Goal: Task Accomplishment & Management: Manage account settings

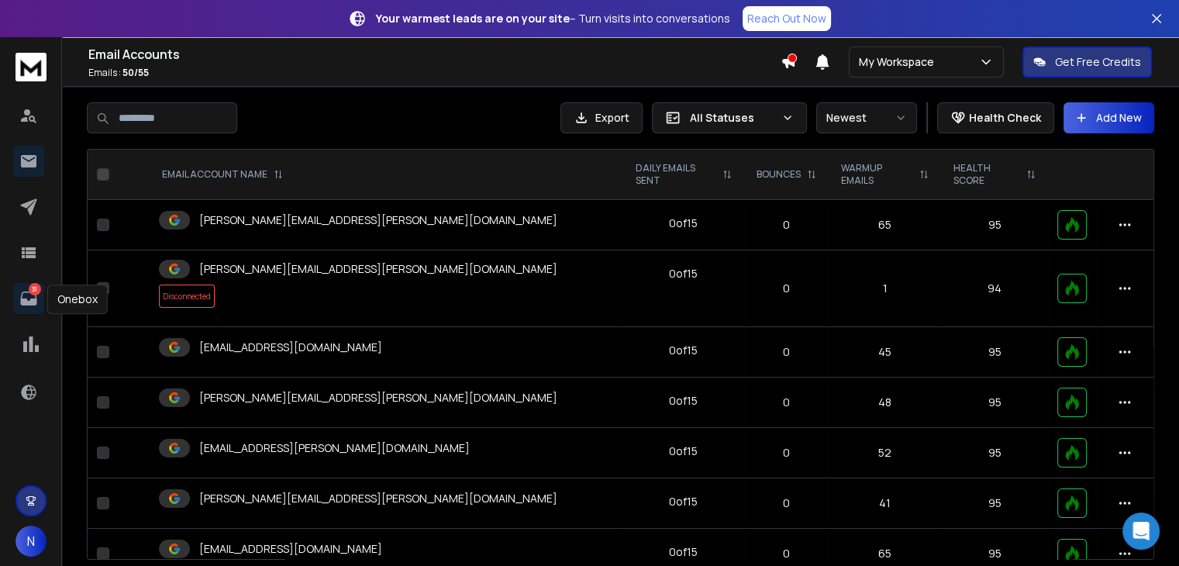
click at [33, 295] on p "31" at bounding box center [35, 289] width 12 height 12
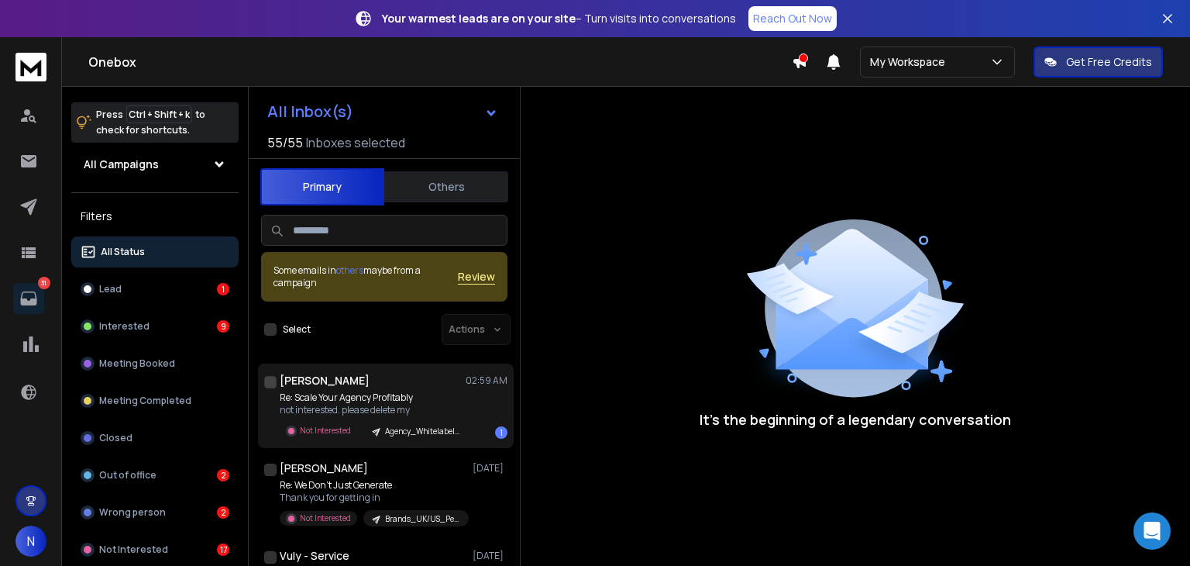
click at [356, 382] on div "[PERSON_NAME] 02:59 AM" at bounding box center [394, 380] width 228 height 15
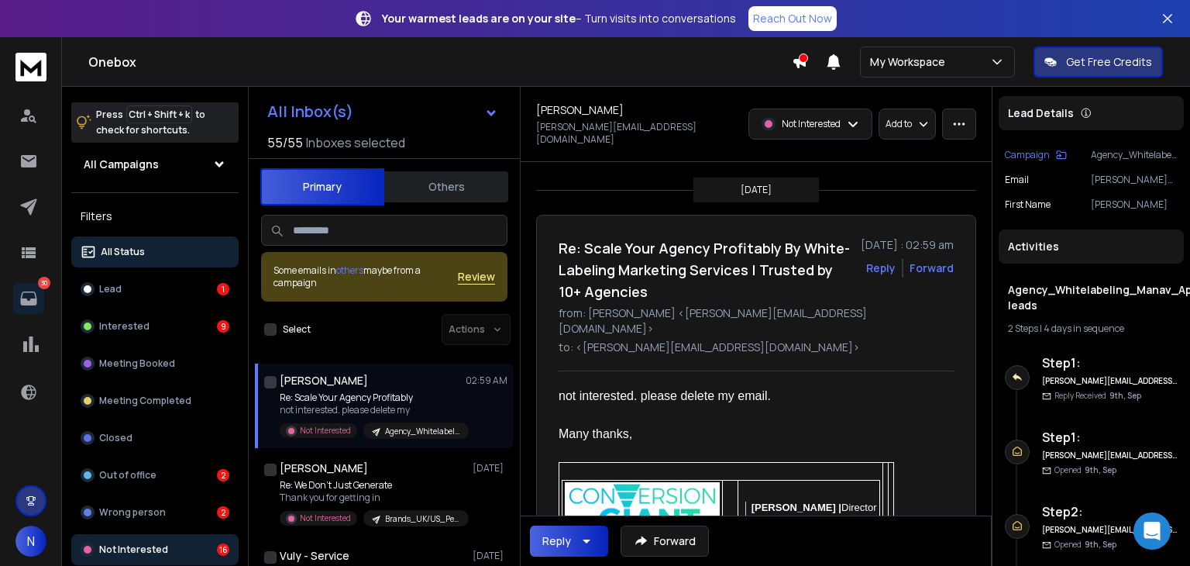
click at [167, 554] on button "Not Interested 16" at bounding box center [154, 549] width 167 height 31
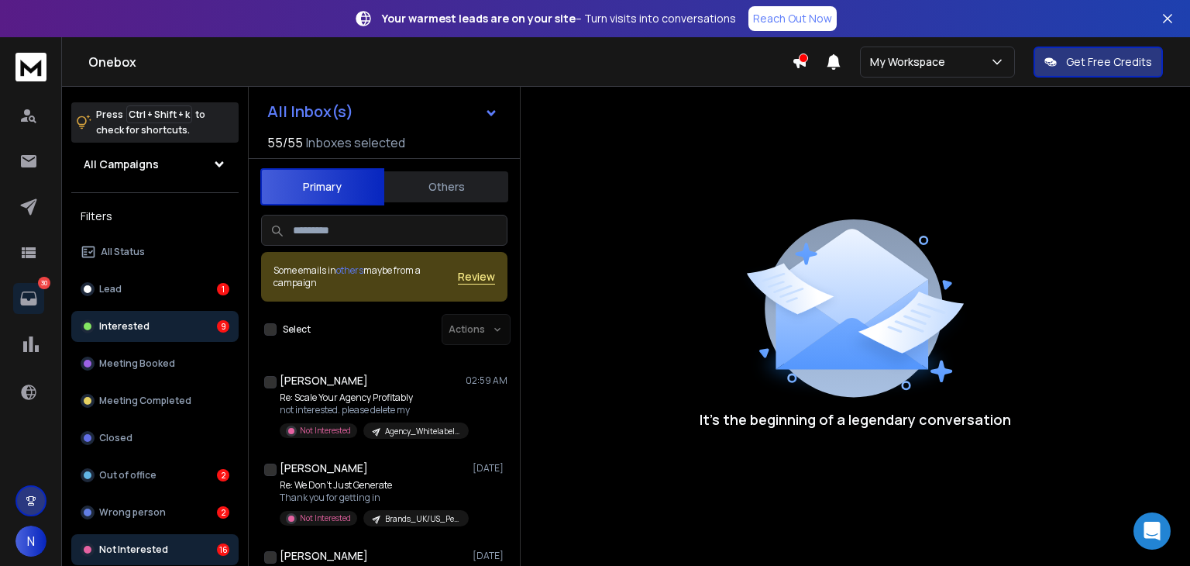
click at [184, 313] on button "Interested 9" at bounding box center [154, 326] width 167 height 31
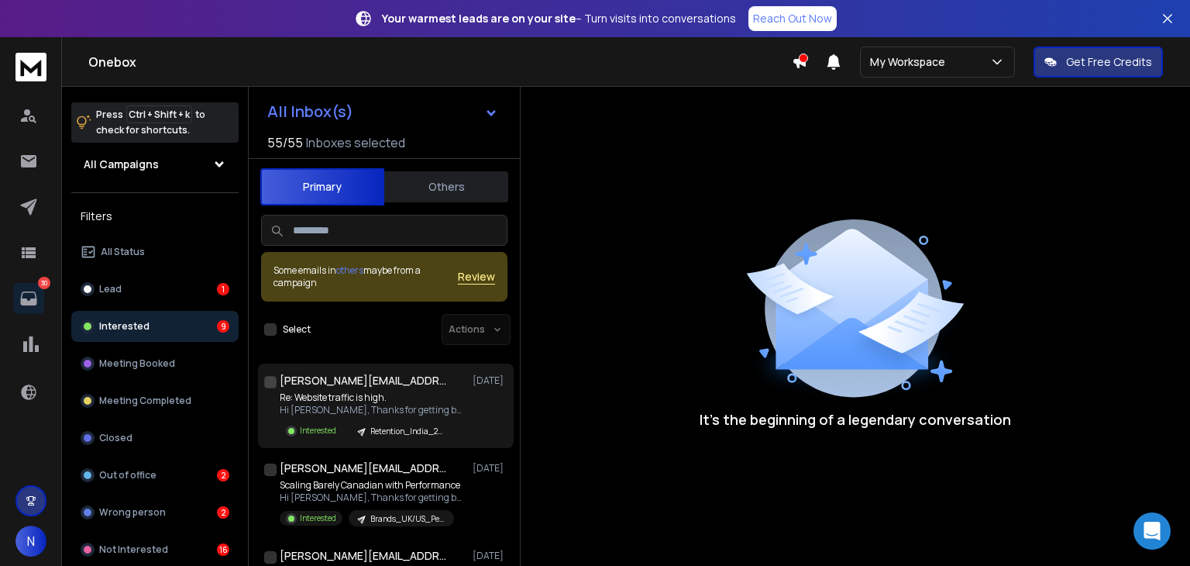
click at [302, 429] on p "Interested" at bounding box center [318, 431] width 36 height 12
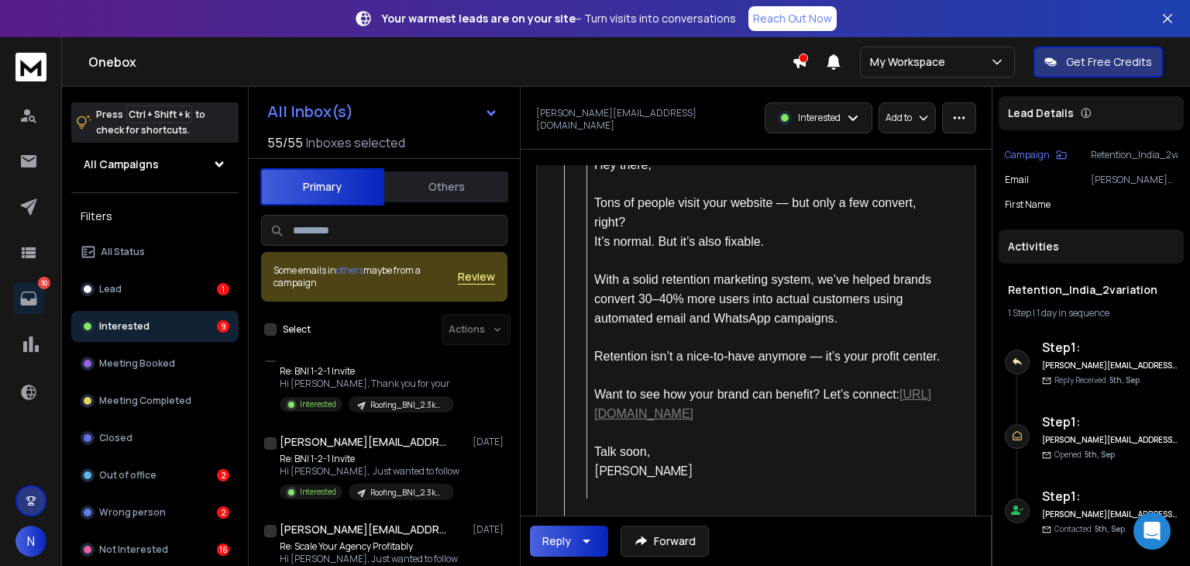
scroll to position [735, 0]
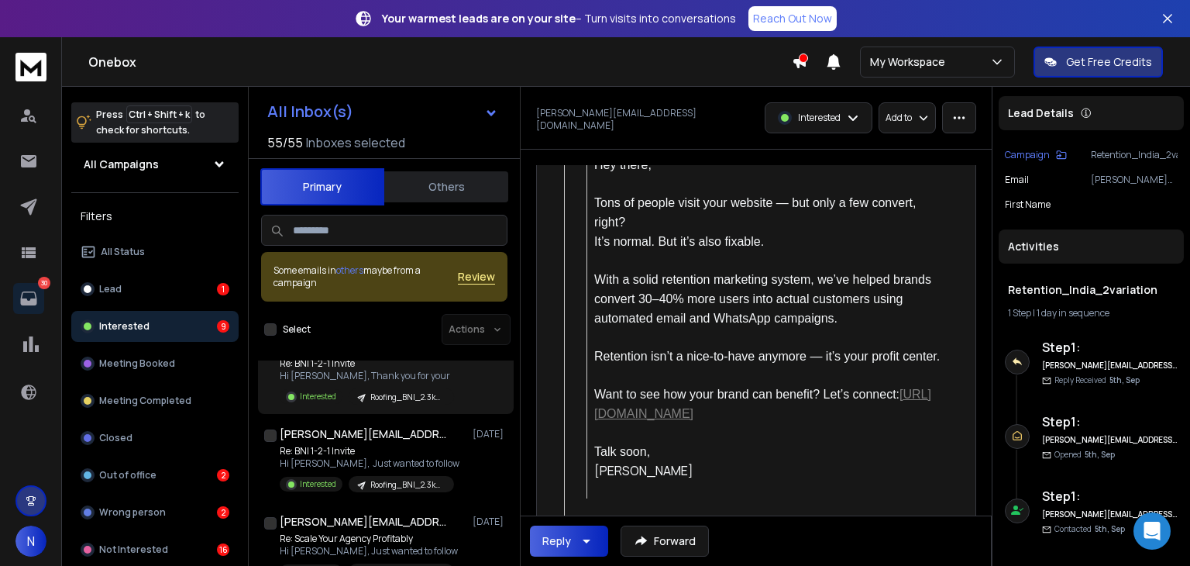
click at [375, 383] on div "Re: BNI 1-2-1 Invite Hi [PERSON_NAME], Thank you for your Interested Roofing_BN…" at bounding box center [367, 380] width 174 height 47
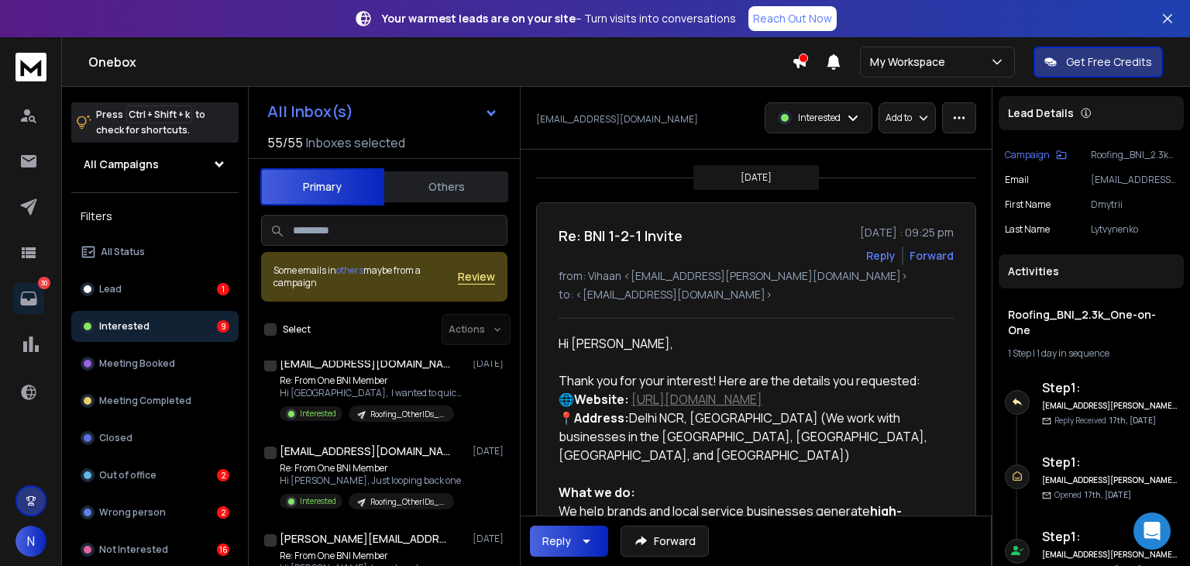
scroll to position [1946, 0]
click at [155, 297] on button "Lead 1" at bounding box center [154, 289] width 167 height 31
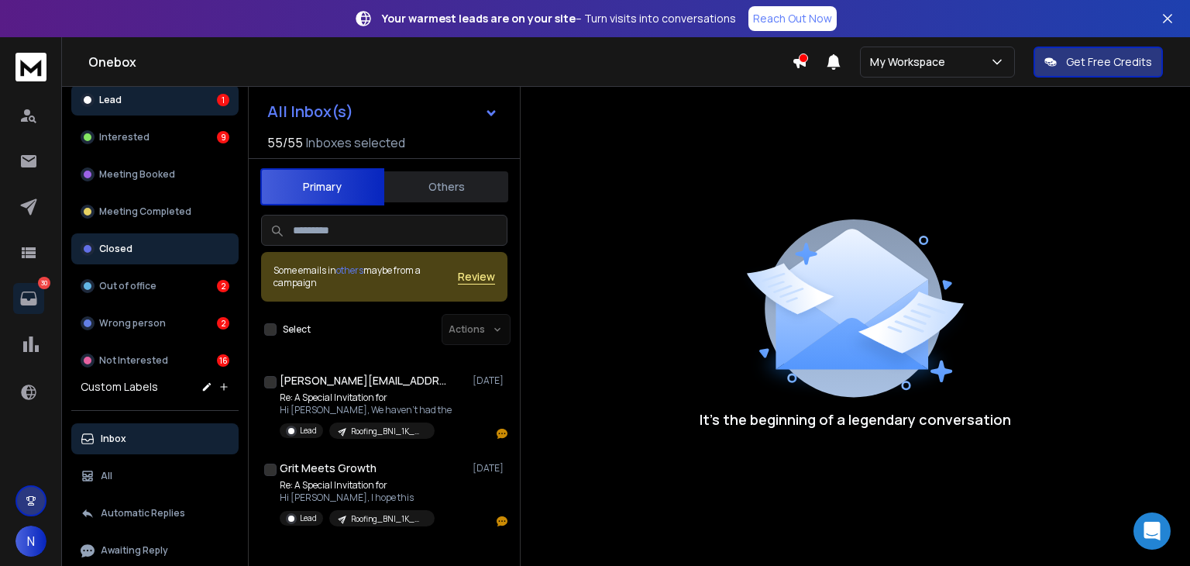
scroll to position [325, 0]
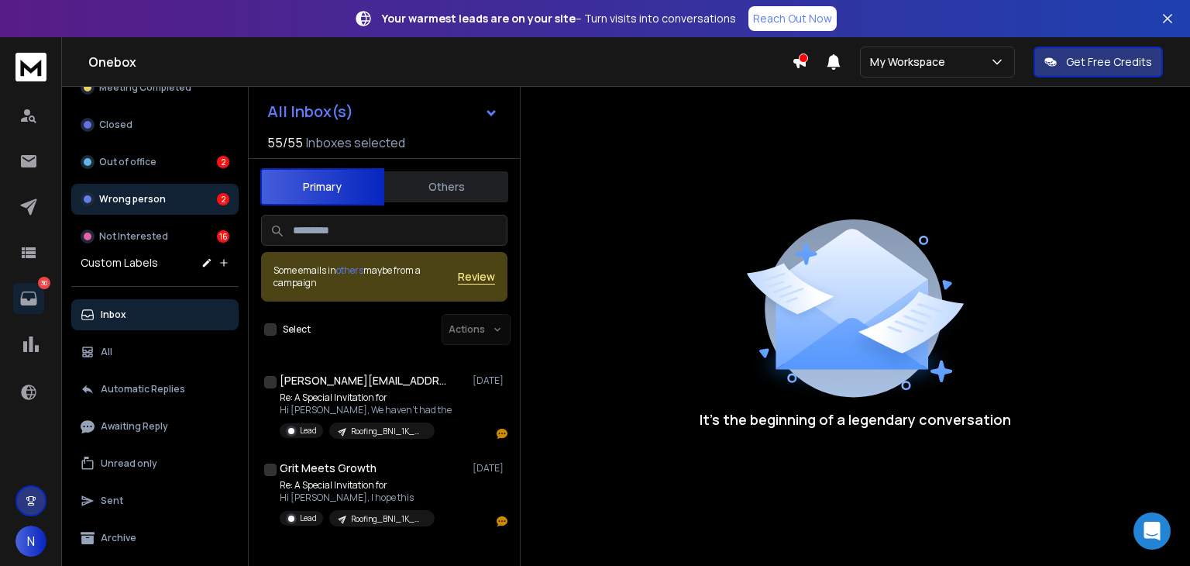
click at [190, 188] on button "Wrong person 2" at bounding box center [154, 199] width 167 height 31
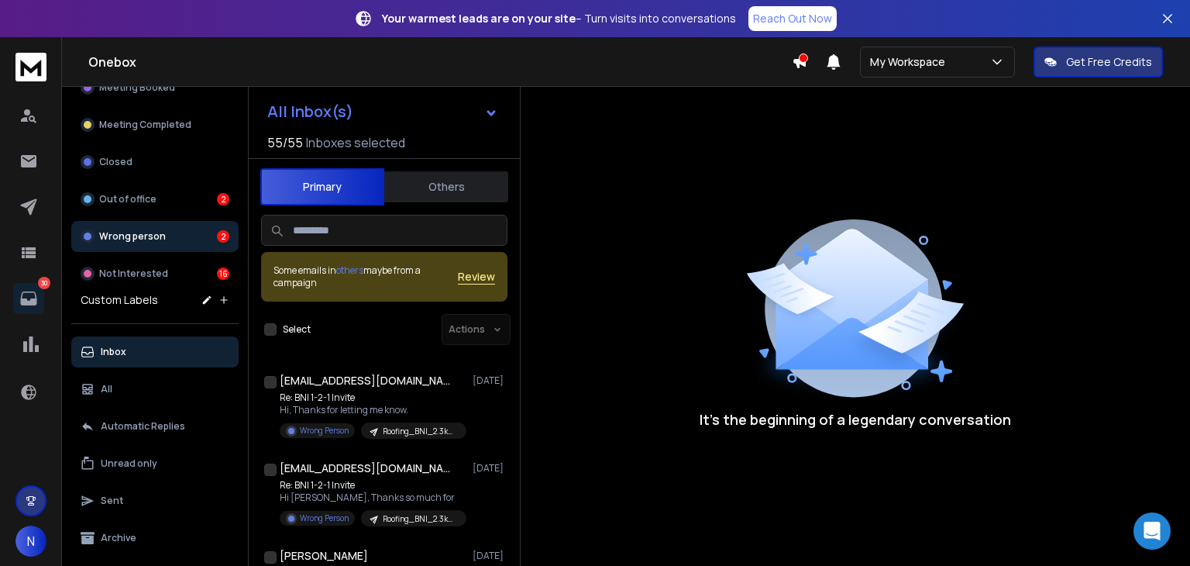
click at [212, 55] on h1 "Onebox" at bounding box center [440, 62] width 704 height 19
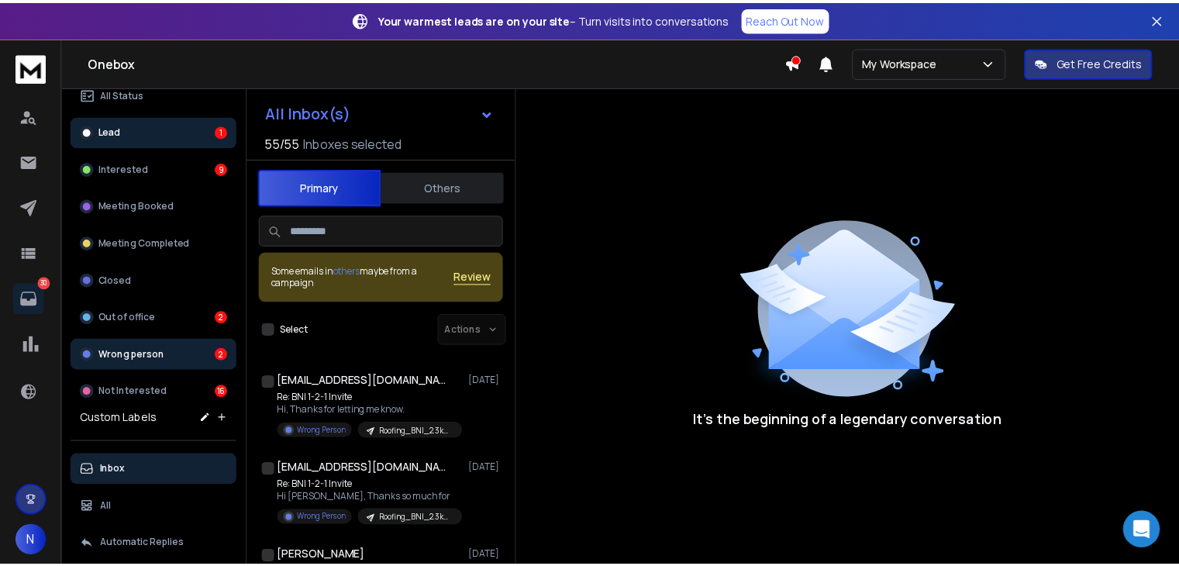
scroll to position [0, 0]
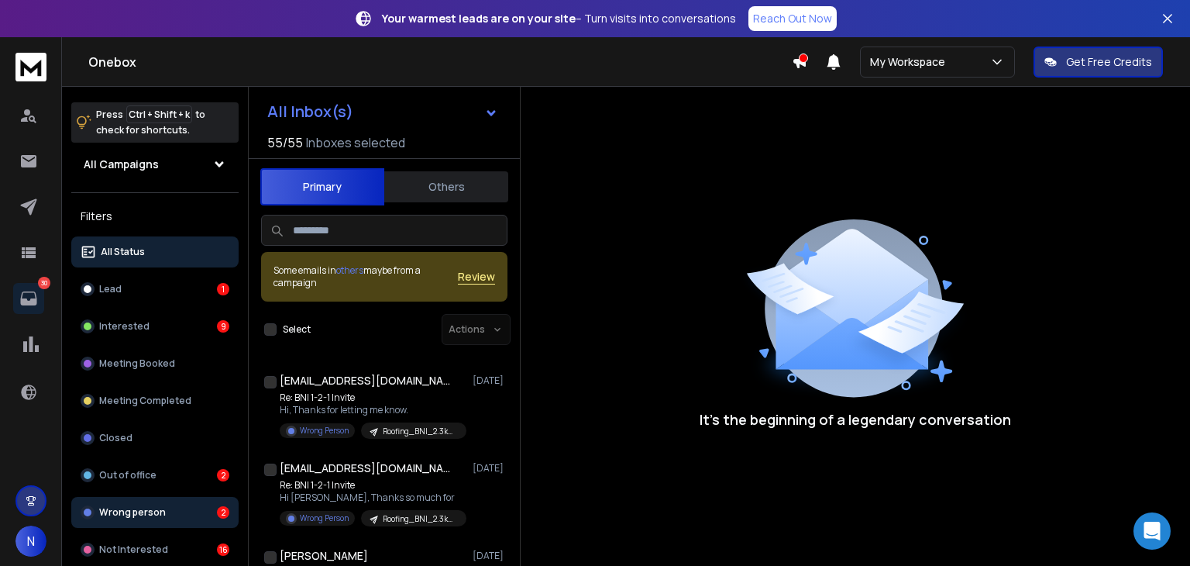
click at [139, 255] on p "All Status" at bounding box center [123, 252] width 44 height 12
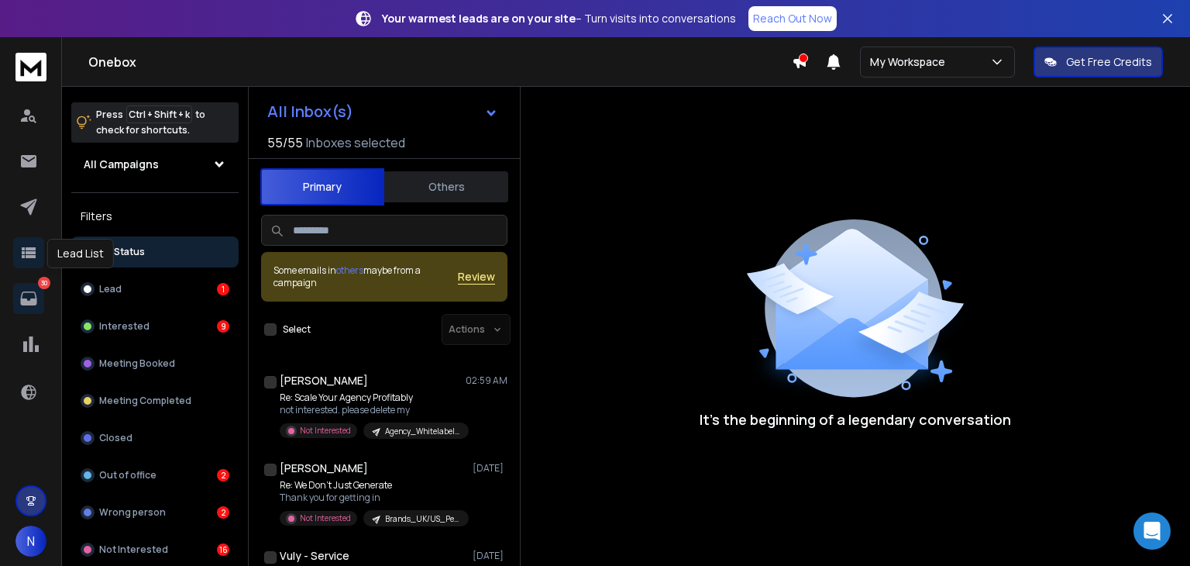
click at [40, 243] on link at bounding box center [28, 252] width 31 height 31
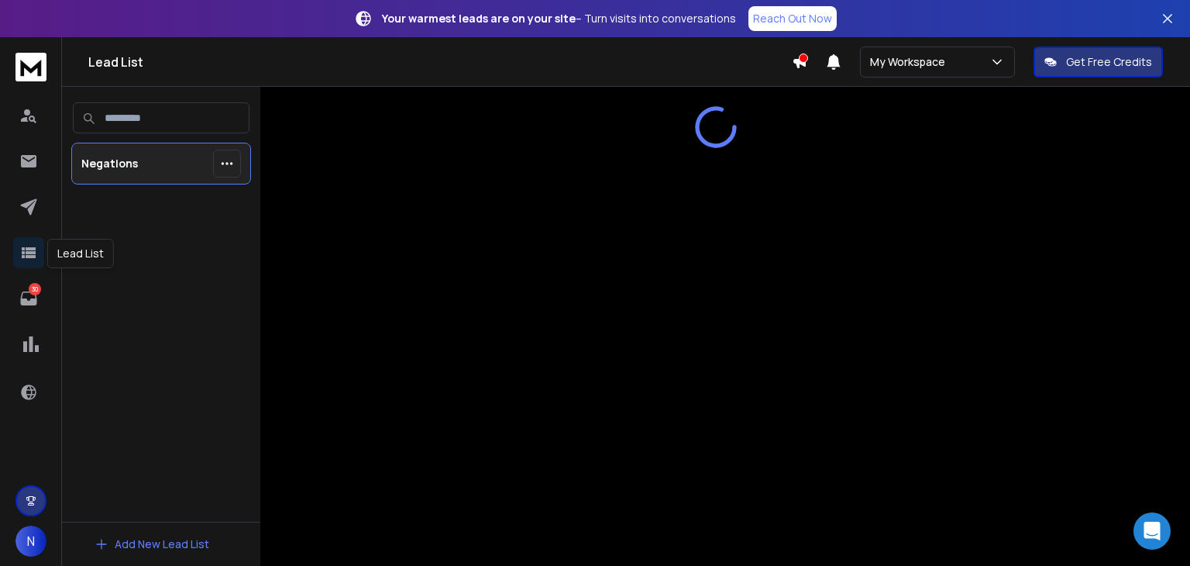
click at [40, 243] on link at bounding box center [28, 252] width 31 height 31
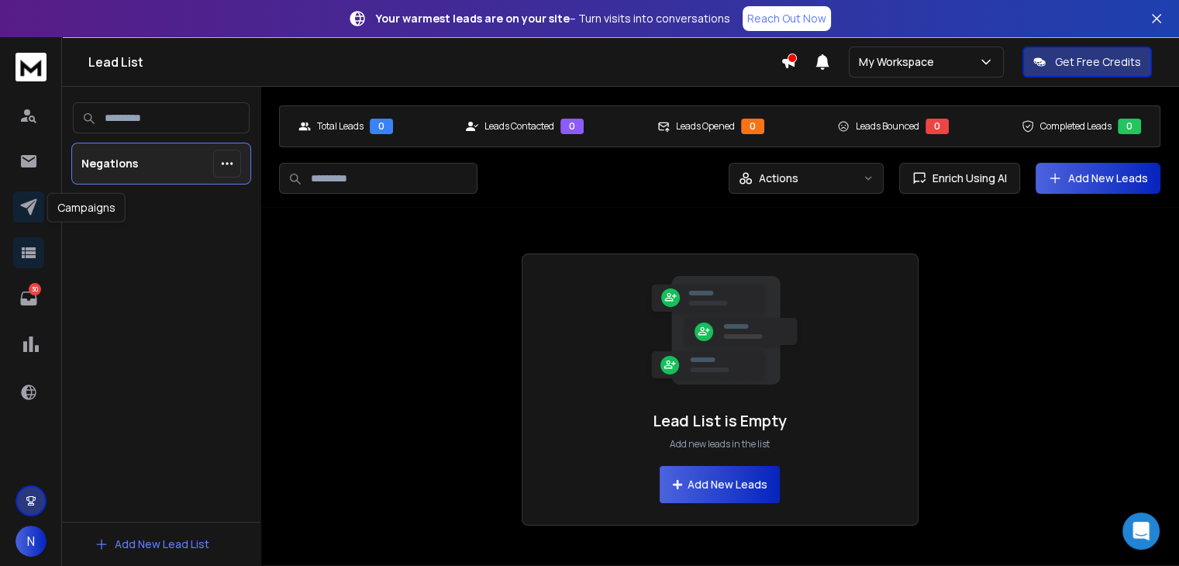
click at [29, 200] on icon at bounding box center [28, 207] width 19 height 19
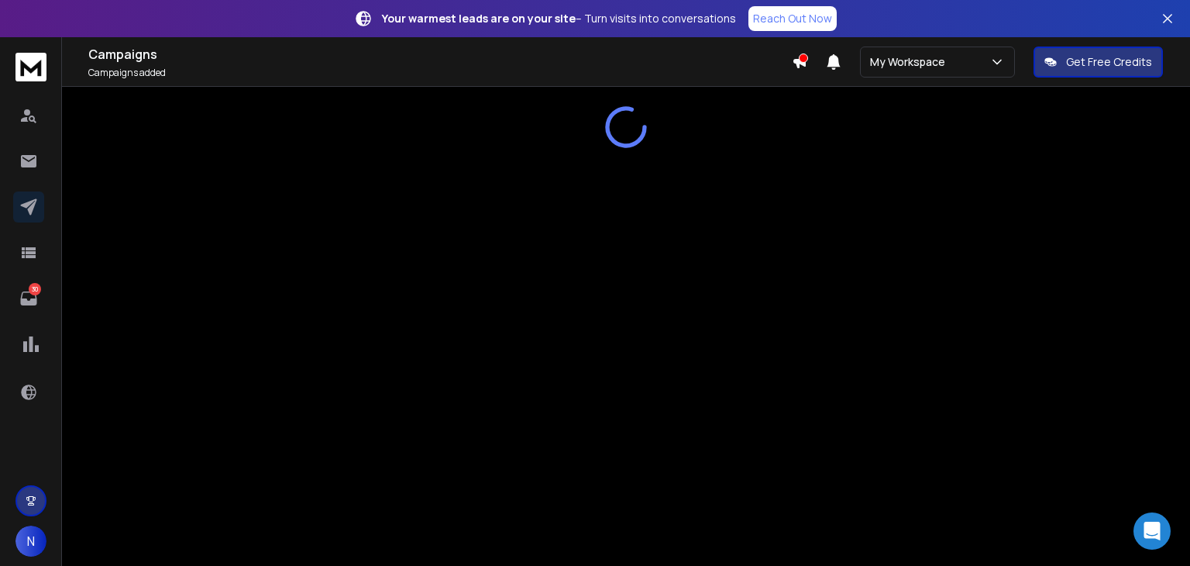
click at [244, 62] on h1 "Campaigns" at bounding box center [440, 54] width 704 height 19
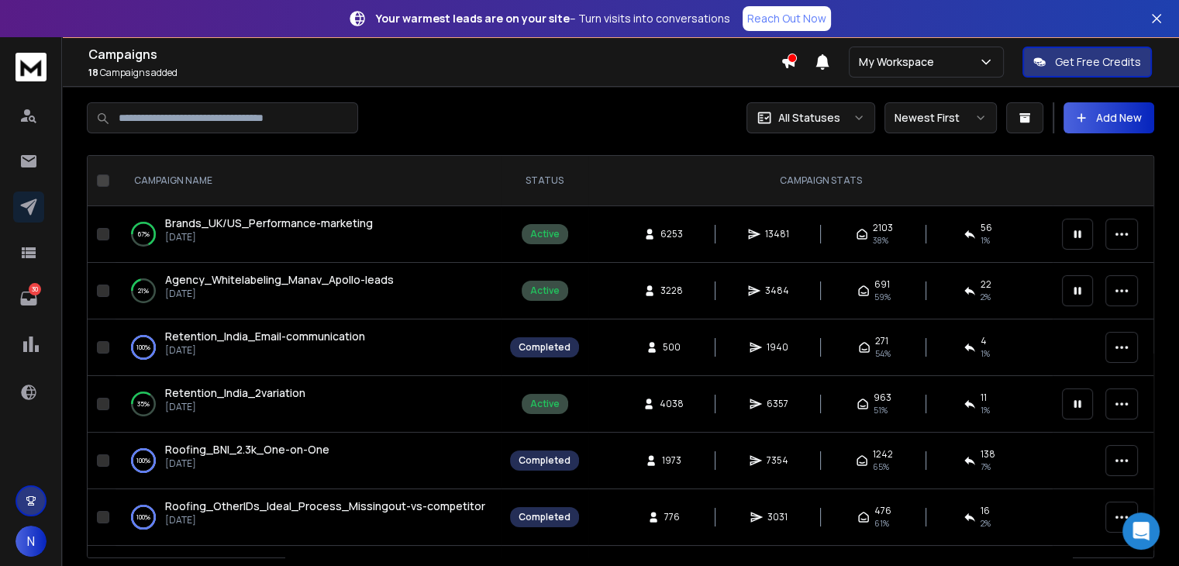
click at [642, 156] on th "CAMPAIGN STATS" at bounding box center [820, 181] width 464 height 50
click at [22, 290] on icon at bounding box center [28, 298] width 19 height 19
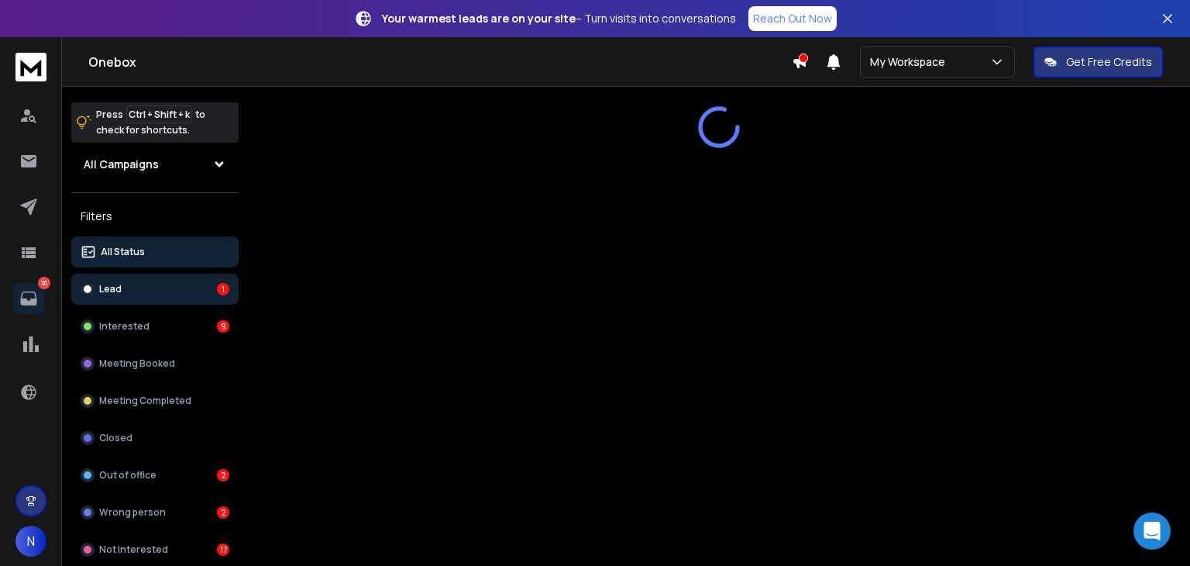
click at [217, 284] on div "1" at bounding box center [223, 289] width 12 height 12
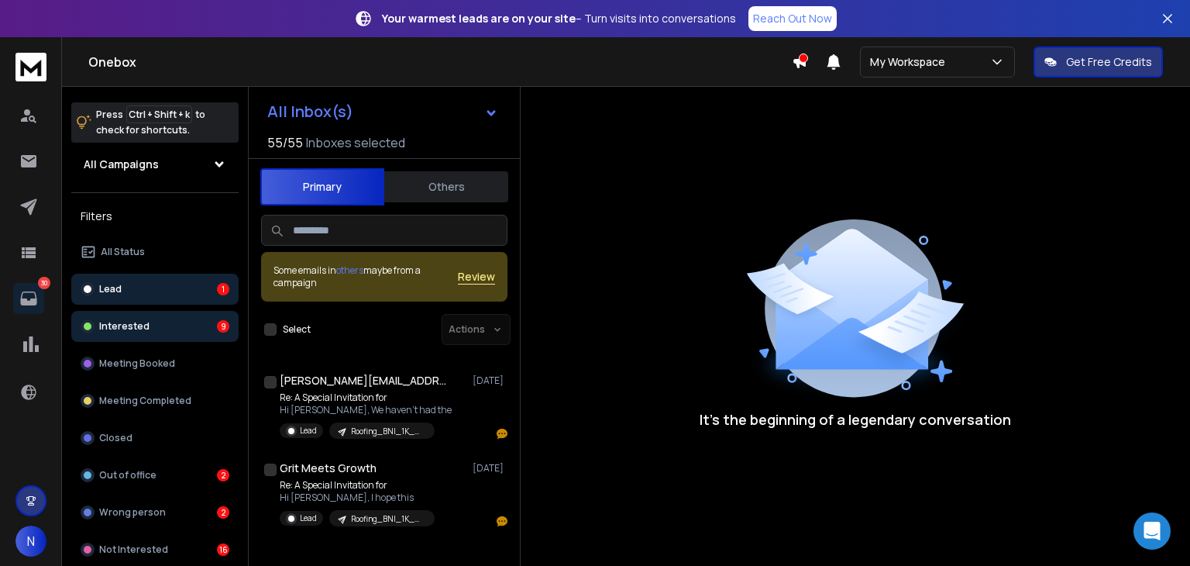
click at [174, 337] on button "Interested 9" at bounding box center [154, 326] width 167 height 31
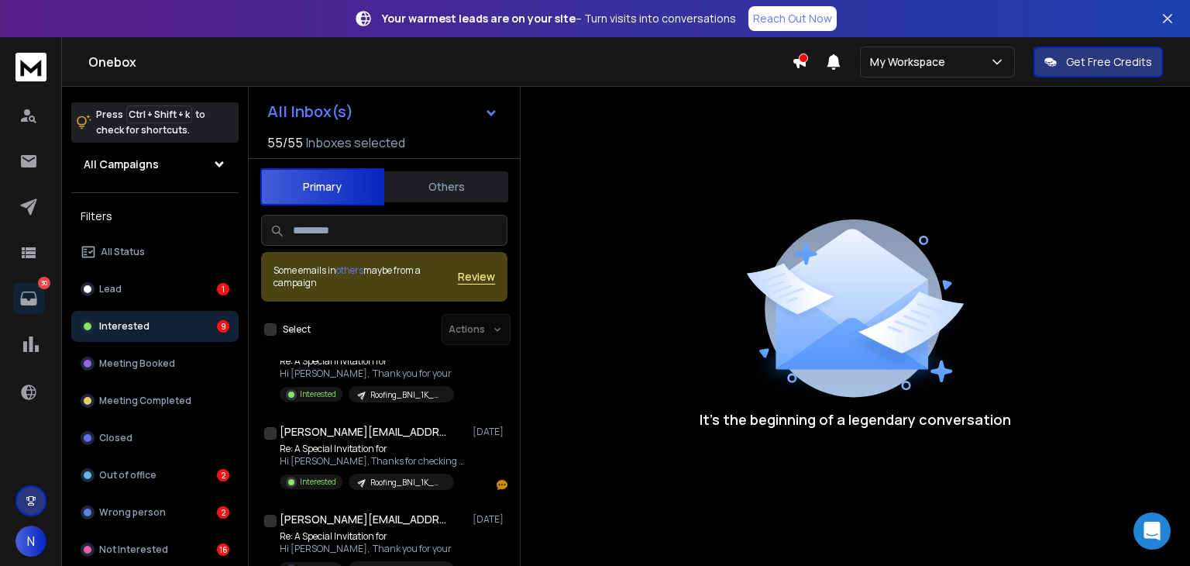
scroll to position [4140, 0]
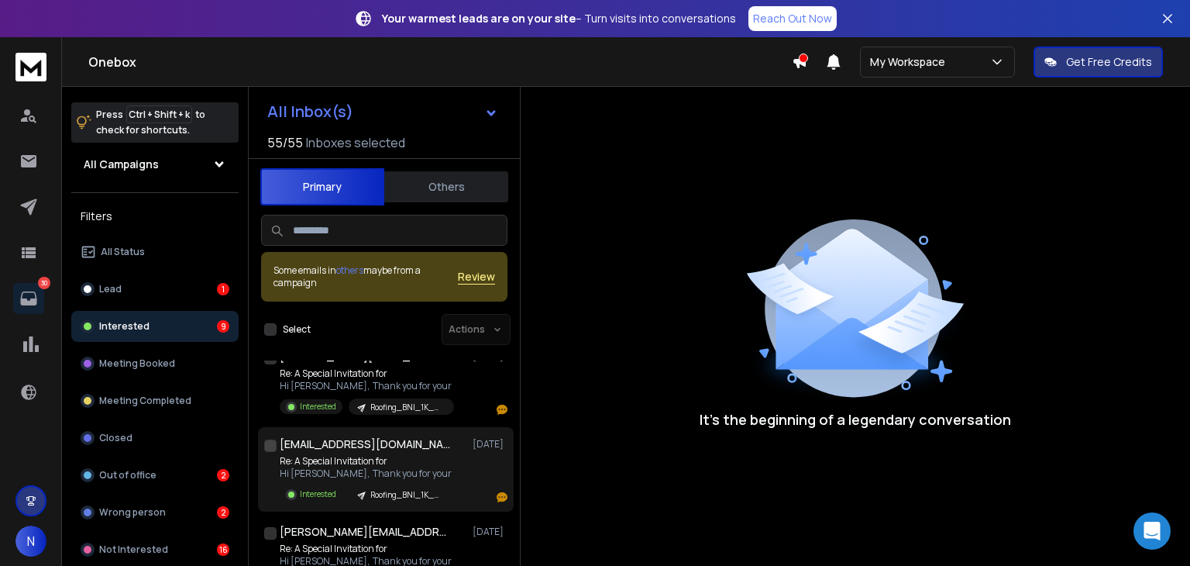
click at [434, 456] on p "Re: A Special Invitation for" at bounding box center [367, 461] width 174 height 12
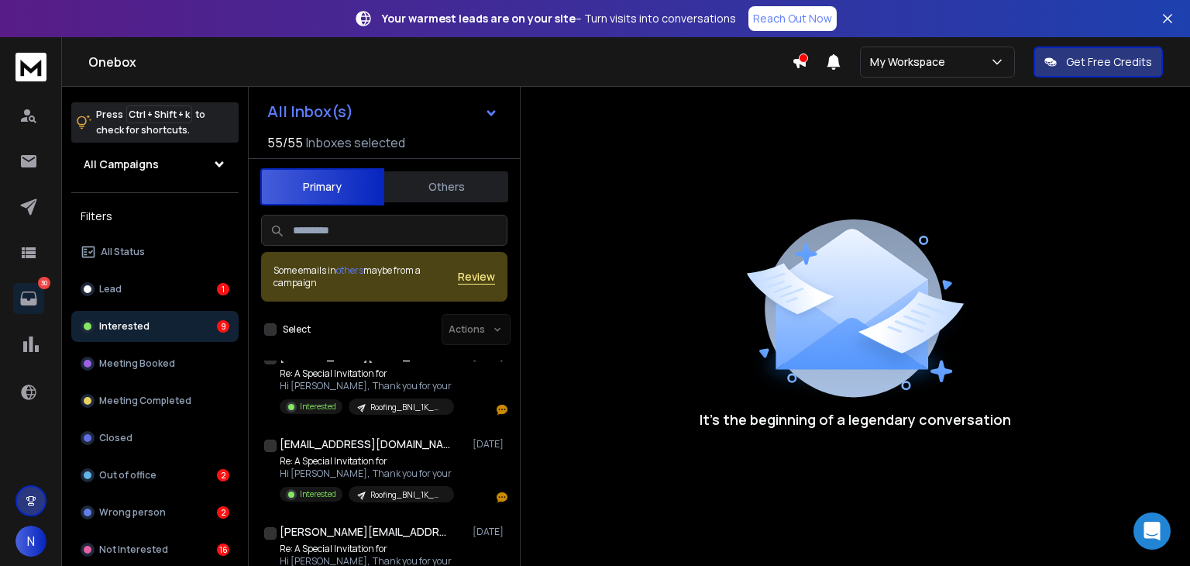
scroll to position [0, 0]
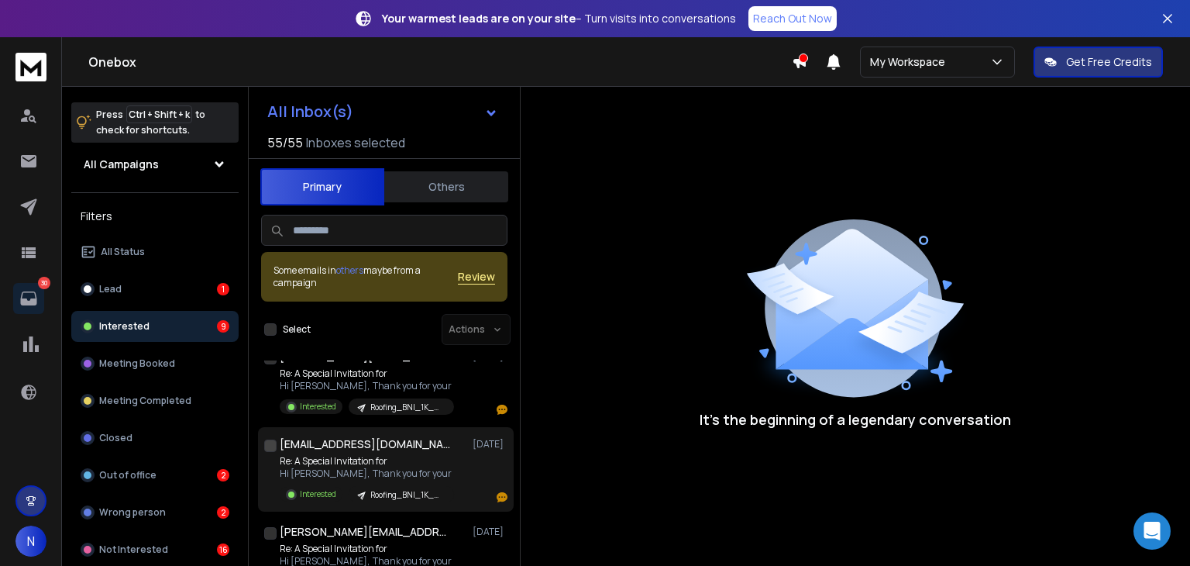
click at [379, 449] on h1 "[EMAIL_ADDRESS][DOMAIN_NAME]" at bounding box center [365, 443] width 170 height 15
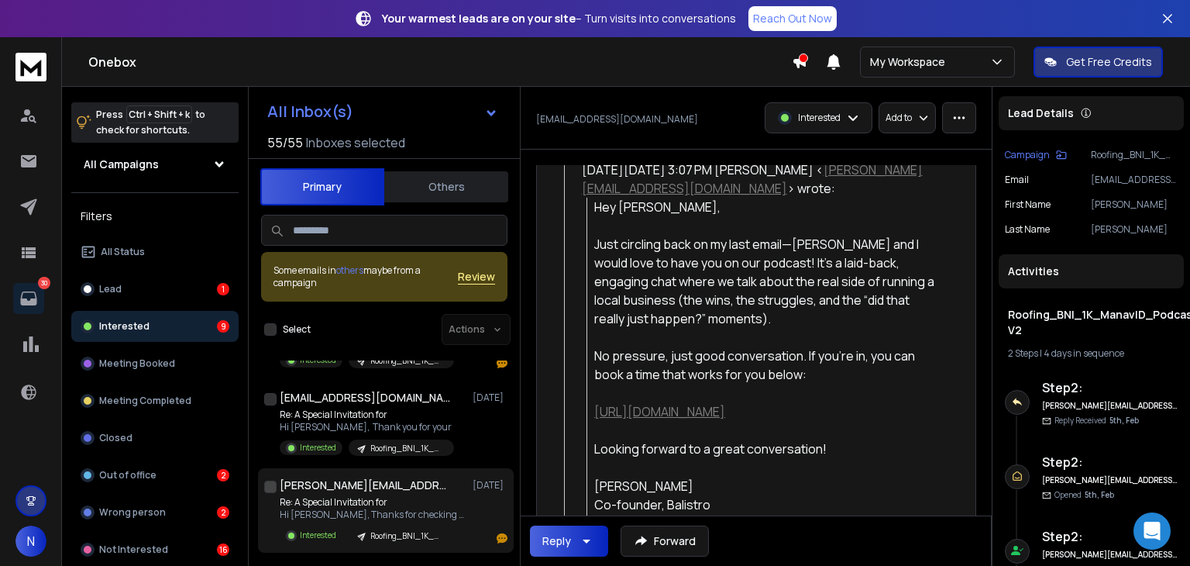
scroll to position [3919, 0]
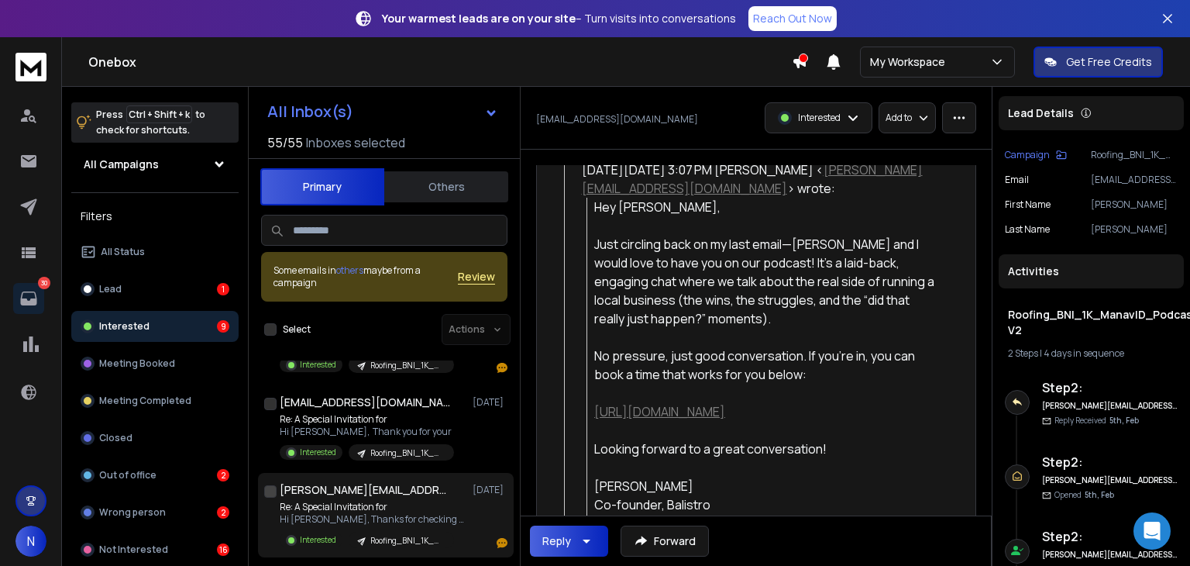
click at [406, 423] on p "Re: A Special Invitation for" at bounding box center [367, 419] width 174 height 12
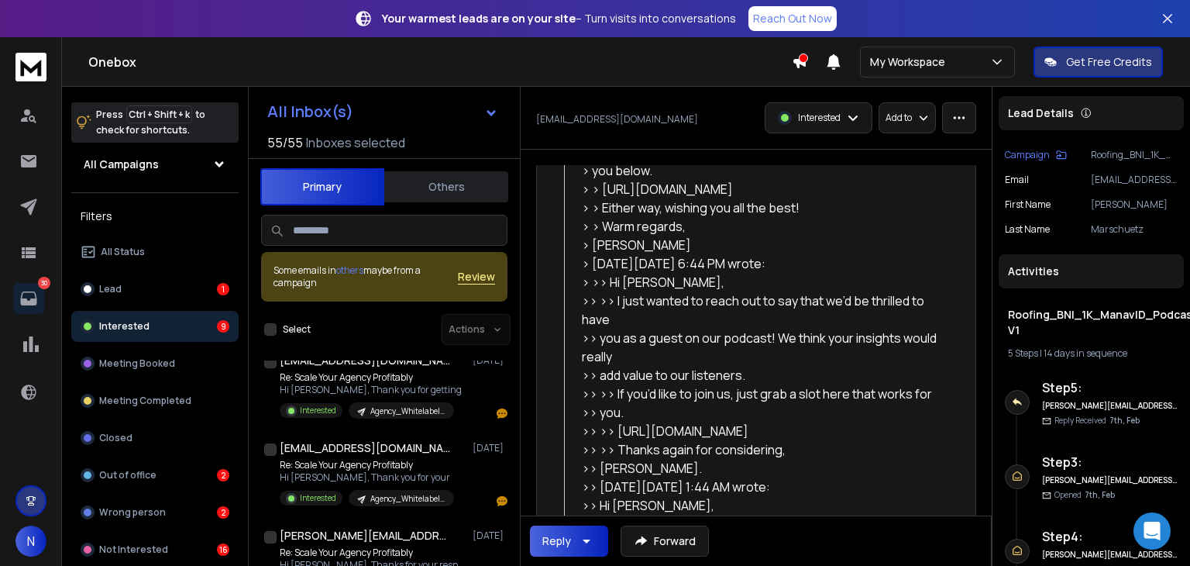
scroll to position [3611, 0]
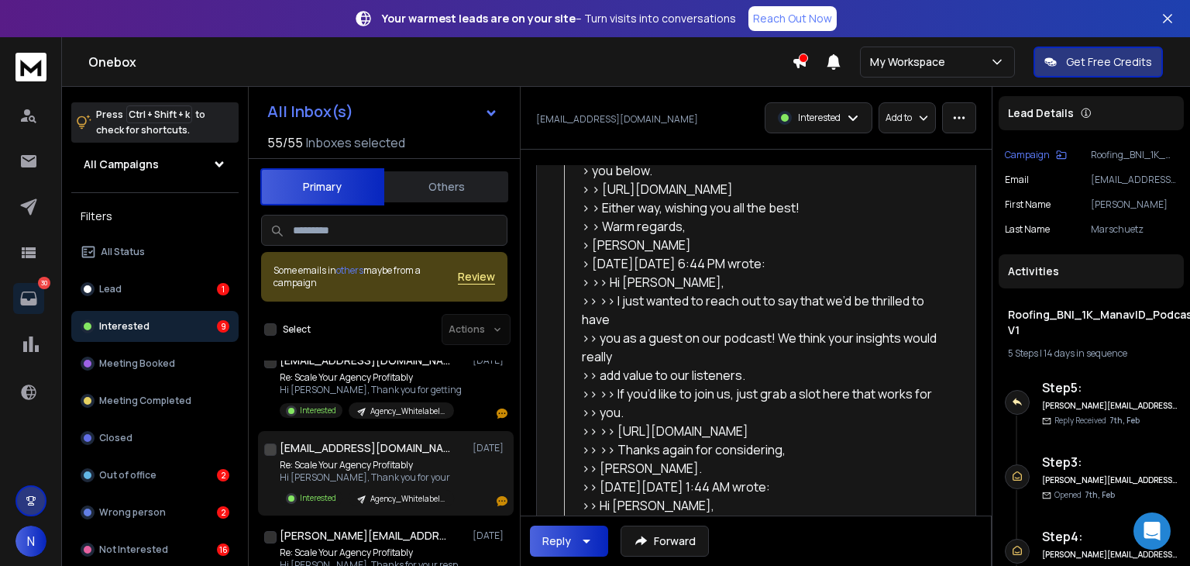
click at [422, 453] on h1 "[EMAIL_ADDRESS][DOMAIN_NAME]" at bounding box center [365, 447] width 170 height 15
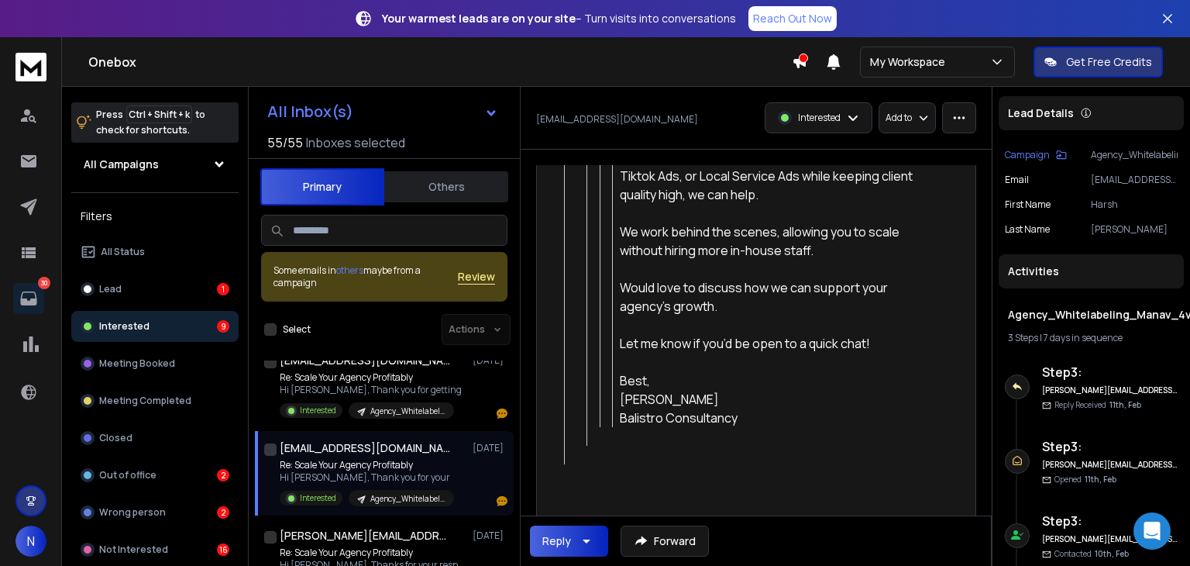
scroll to position [1476, 0]
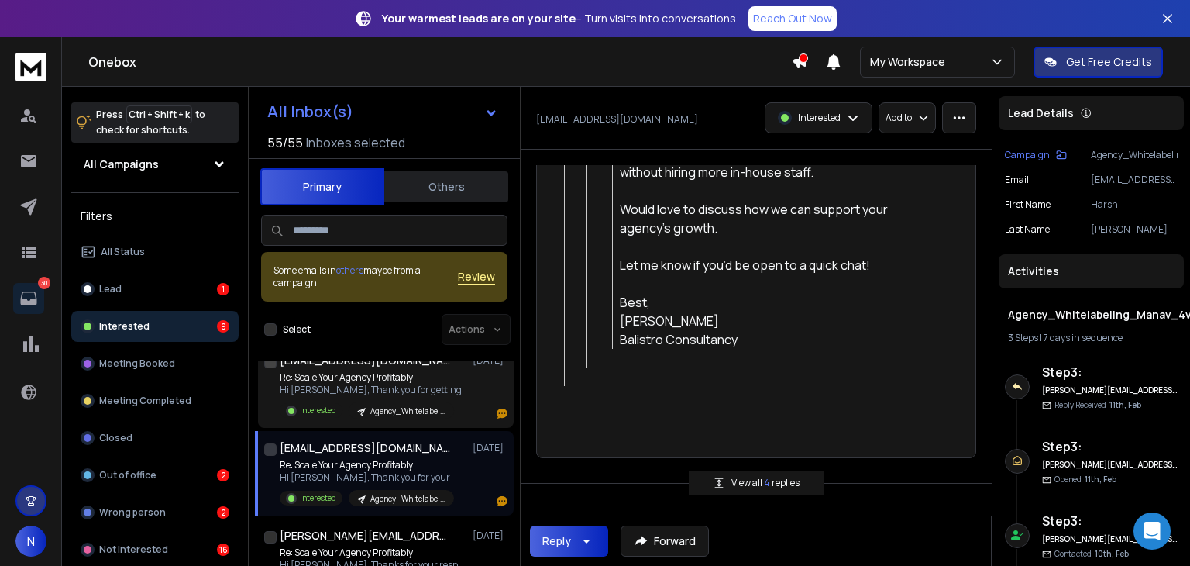
click at [384, 370] on div "[EMAIL_ADDRESS][DOMAIN_NAME] [DATE] Re: Scale Your Agency Profitably Hi [PERSON…" at bounding box center [394, 386] width 228 height 66
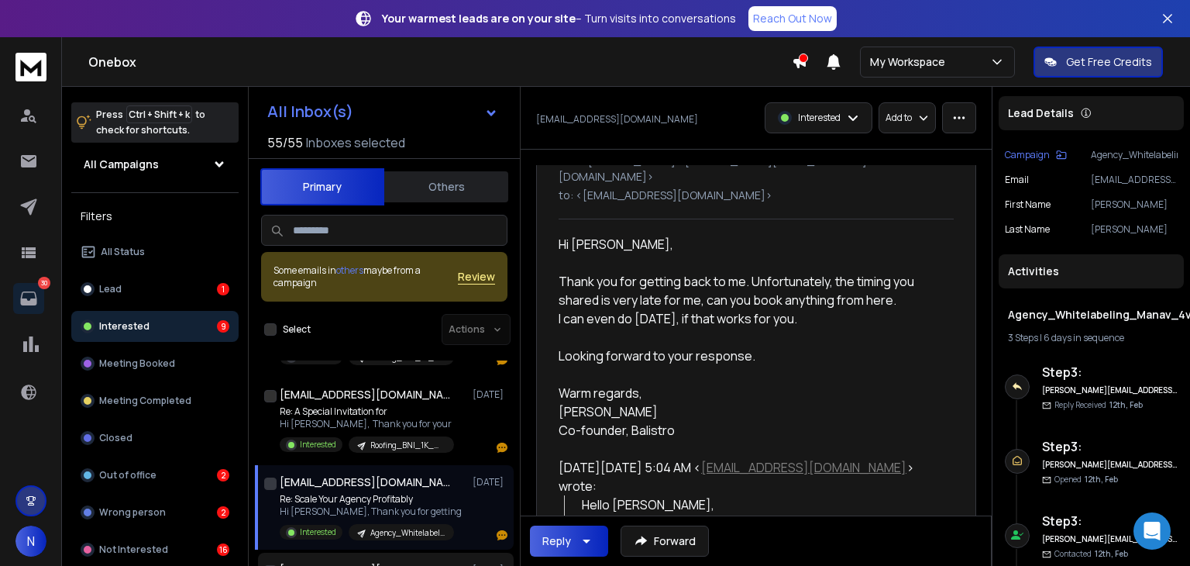
scroll to position [3473, 0]
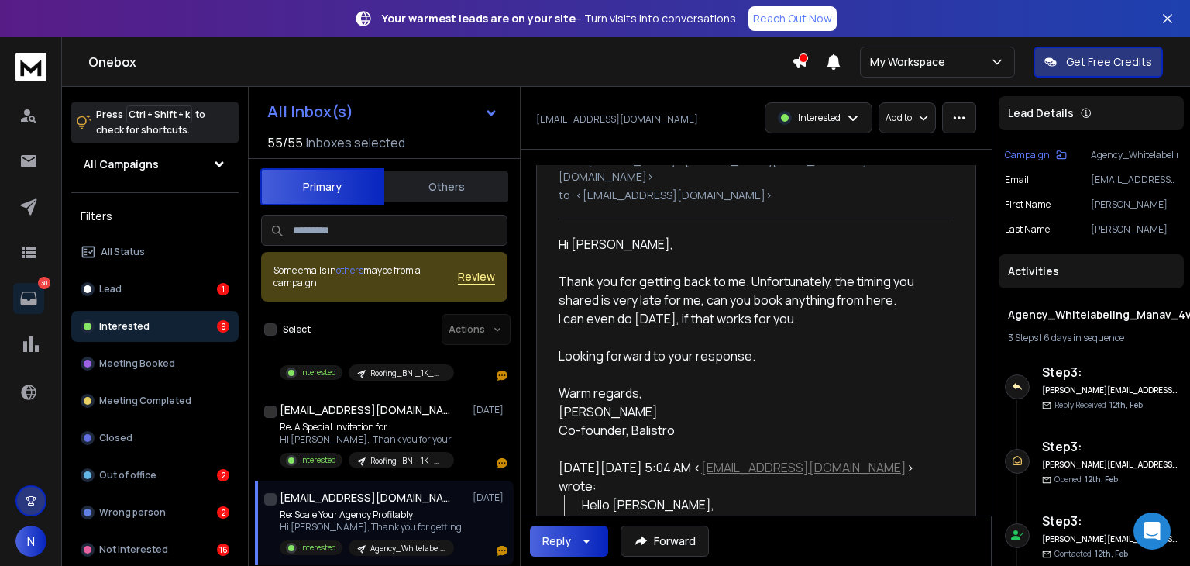
click at [448, 431] on p "Re: A Special Invitation for" at bounding box center [367, 427] width 174 height 12
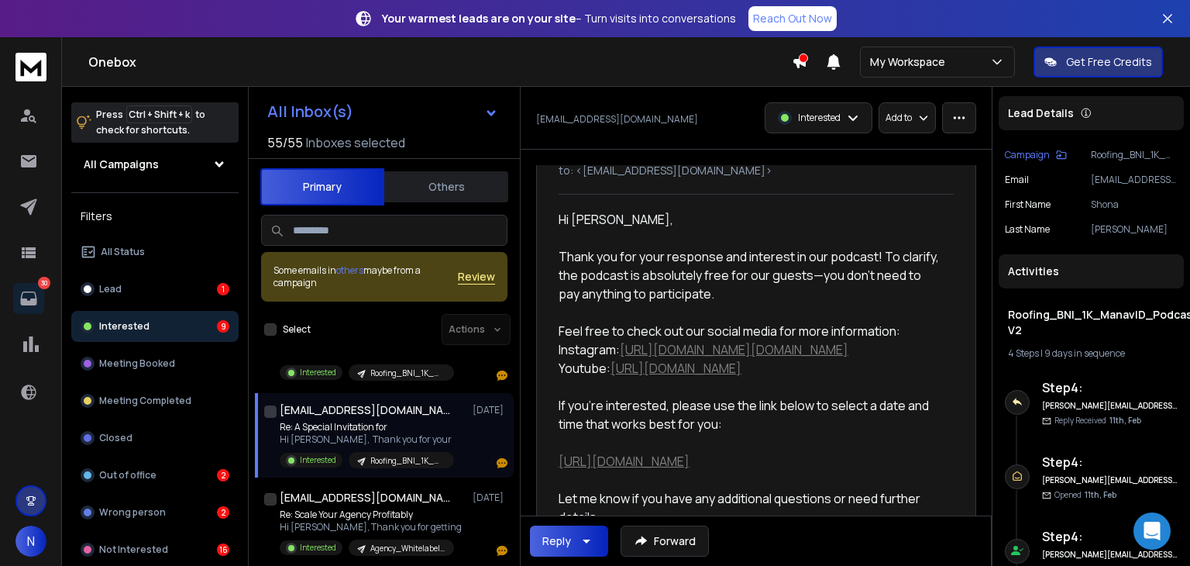
scroll to position [124, 0]
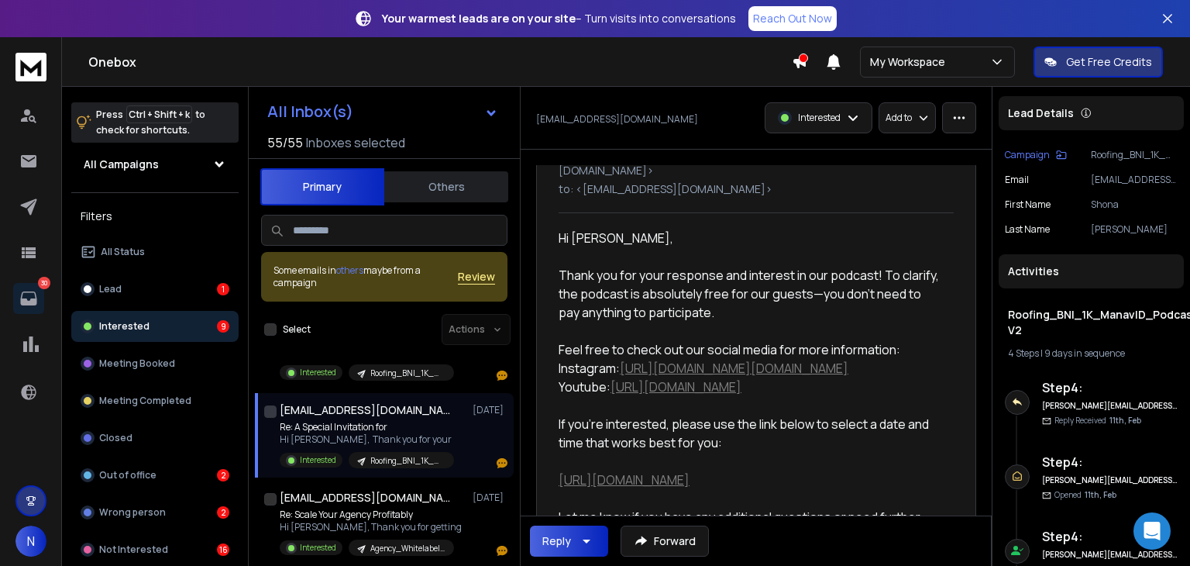
click at [700, 322] on div "Hi [PERSON_NAME], Thank you for your response and interest in our podcast! To c…" at bounding box center [750, 340] width 383 height 223
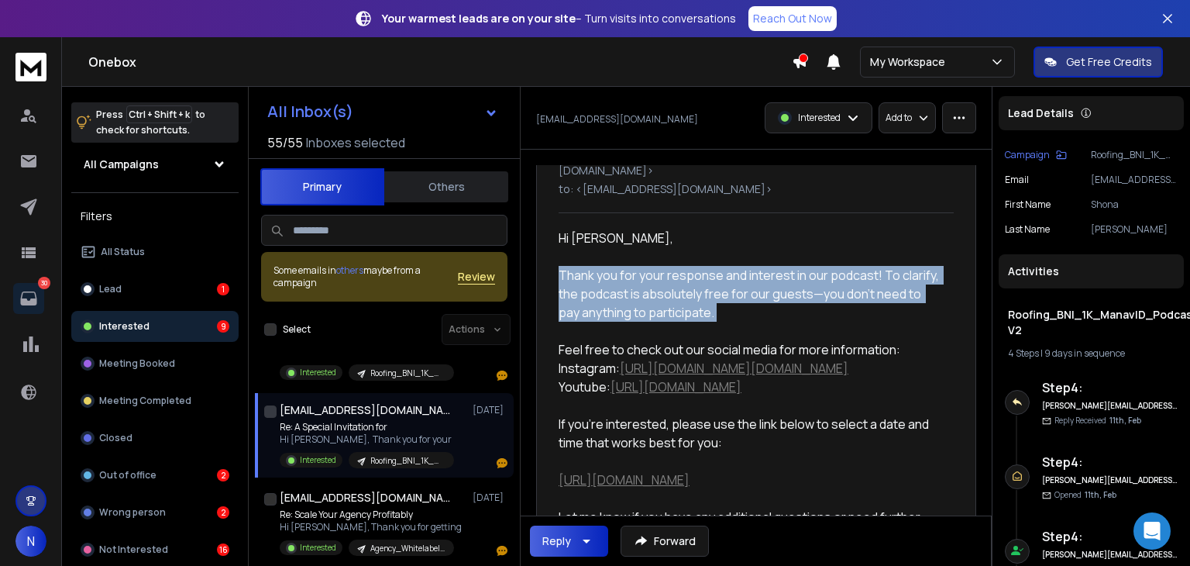
click at [700, 322] on div "Hi [PERSON_NAME], Thank you for your response and interest in our podcast! To c…" at bounding box center [750, 340] width 383 height 223
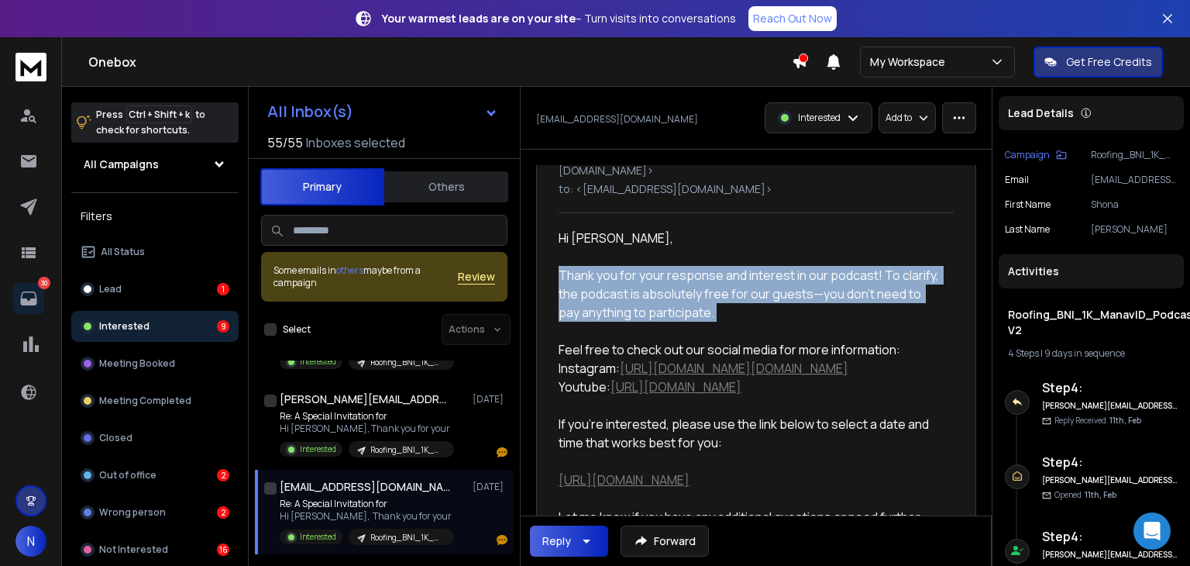
scroll to position [3377, 0]
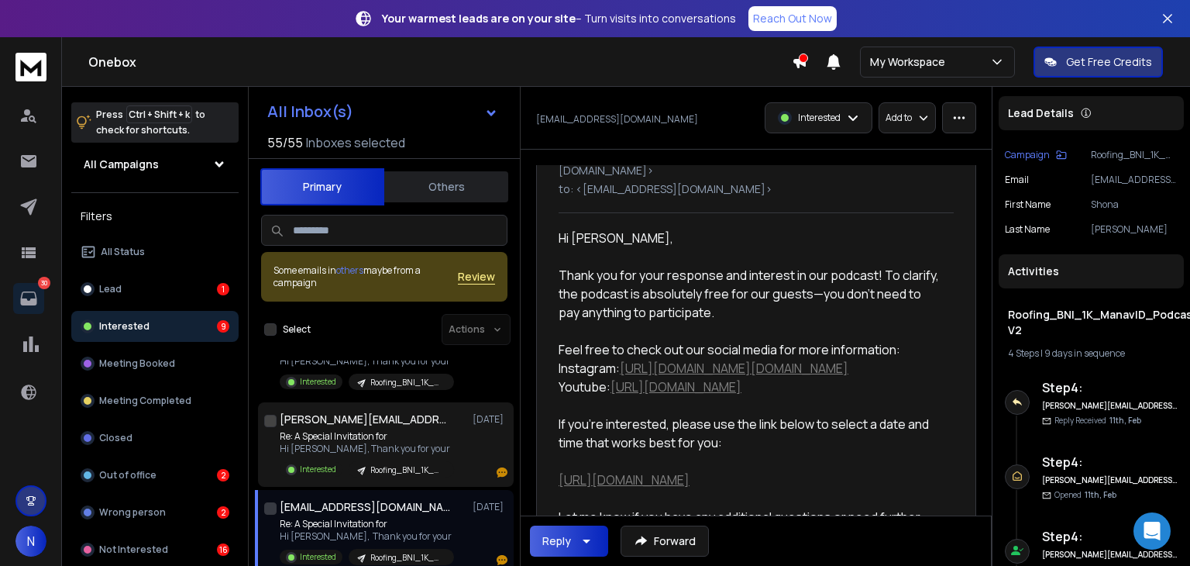
click at [360, 422] on h1 "[PERSON_NAME][EMAIL_ADDRESS][DOMAIN_NAME]" at bounding box center [365, 419] width 170 height 15
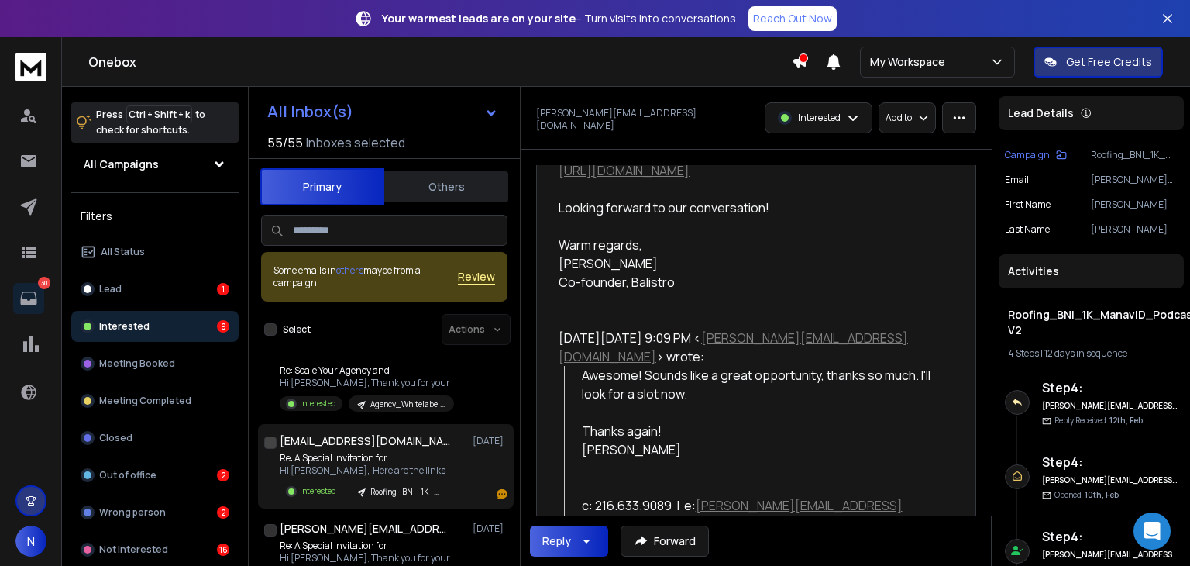
scroll to position [3174, 0]
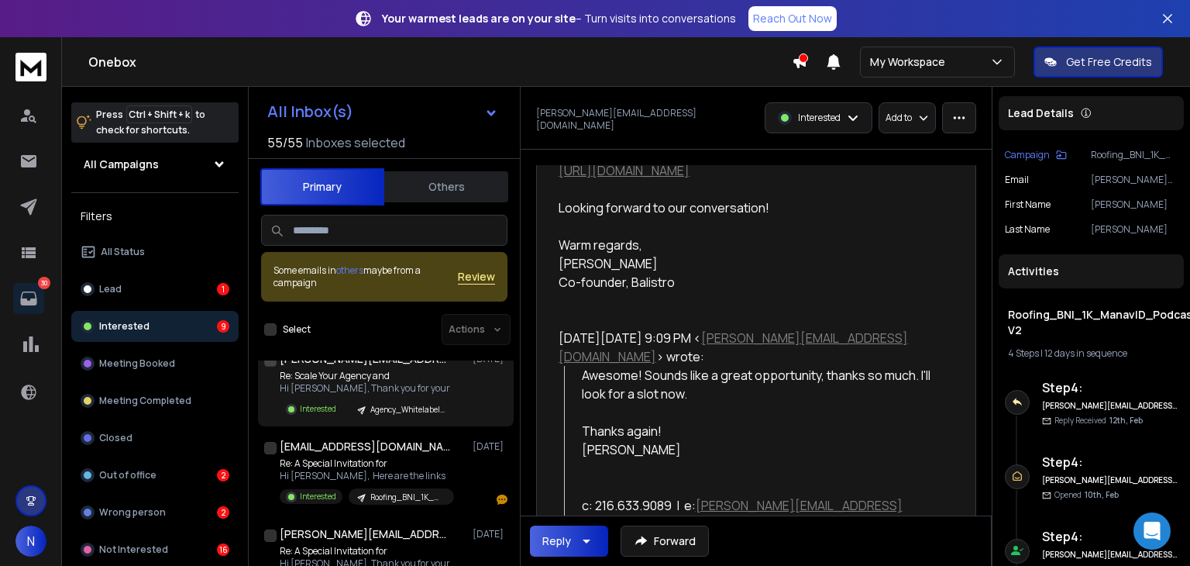
click at [422, 384] on p "Hi [PERSON_NAME], Thank you for your" at bounding box center [367, 388] width 174 height 12
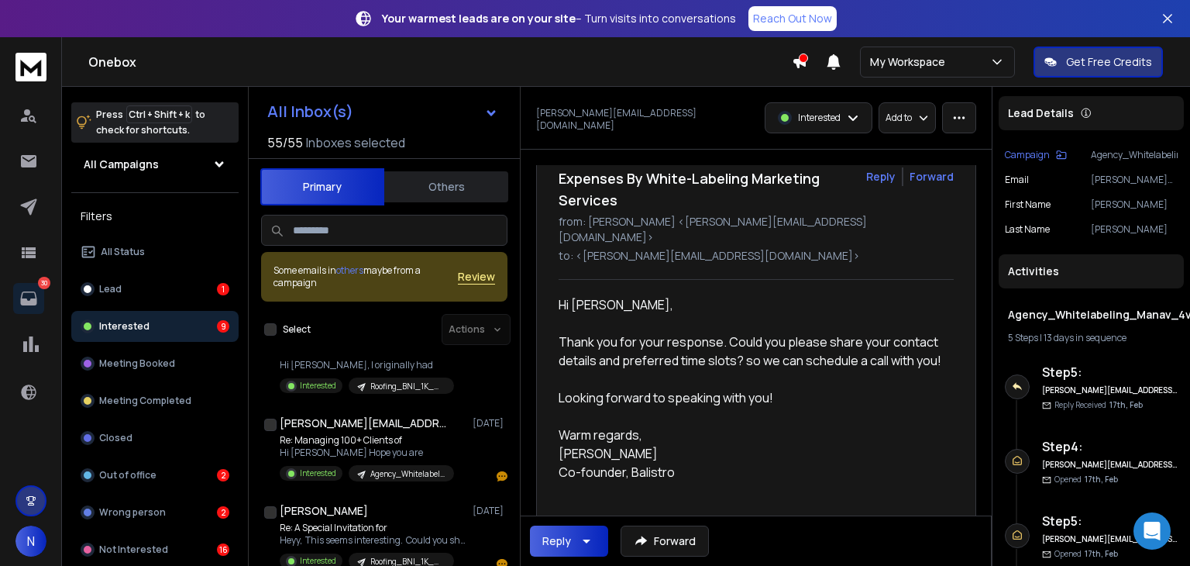
scroll to position [2843, 0]
click at [411, 463] on div "Re: Managing 100+ Clients of Hi [PERSON_NAME] Hope you are Interested Agency_Wh…" at bounding box center [367, 461] width 174 height 47
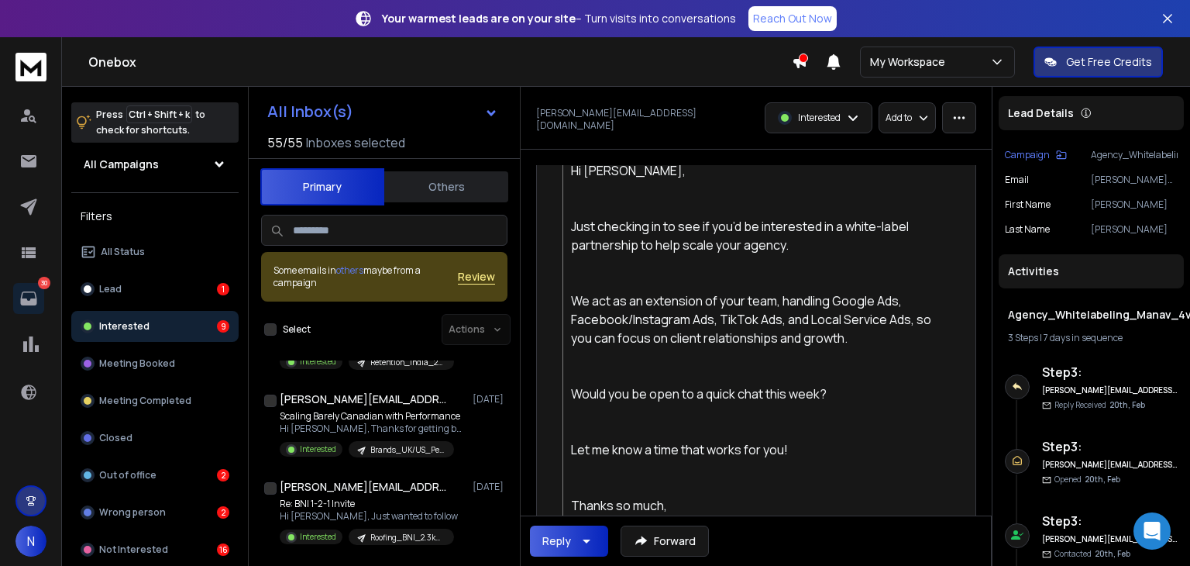
scroll to position [0, 0]
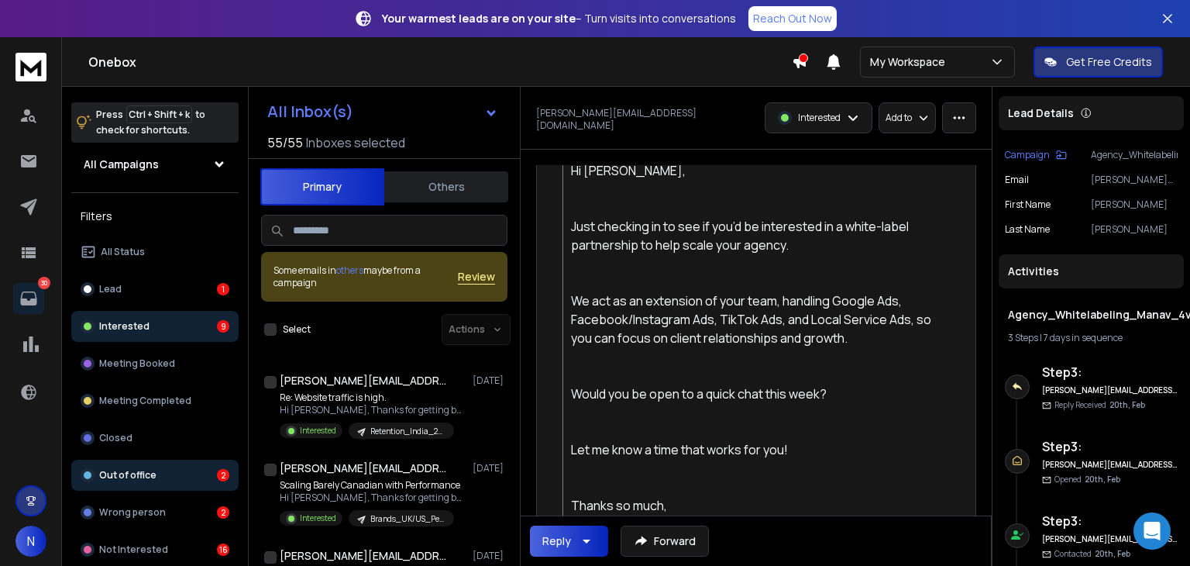
click at [181, 482] on button "Out of office 2" at bounding box center [154, 475] width 167 height 31
